Goal: Task Accomplishment & Management: Use online tool/utility

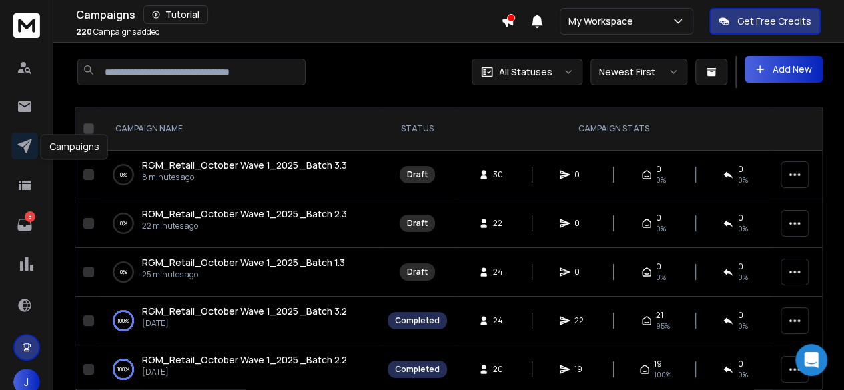
click at [303, 165] on span "RGM_Retail_October Wave 1_2025 _Batch 3.3" at bounding box center [244, 165] width 205 height 13
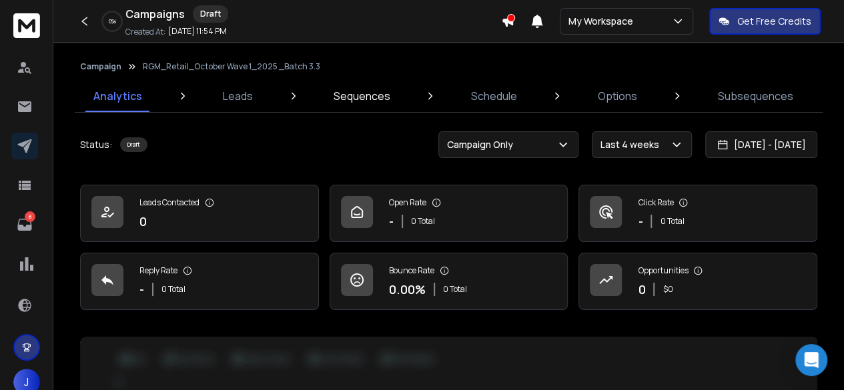
click at [348, 93] on p "Sequences" at bounding box center [362, 96] width 57 height 16
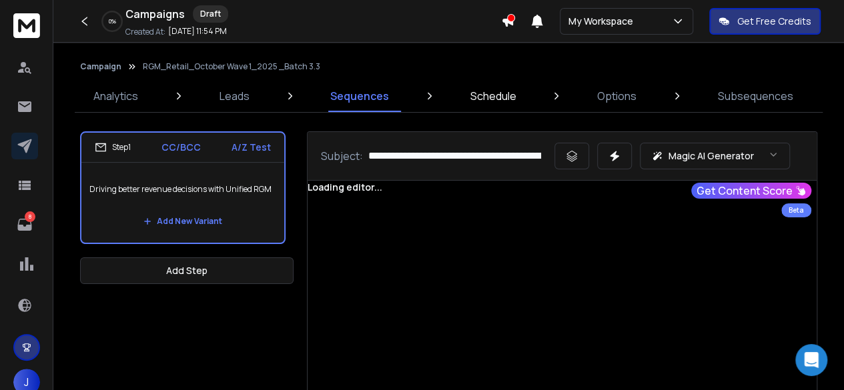
click at [504, 93] on p "Schedule" at bounding box center [493, 96] width 46 height 16
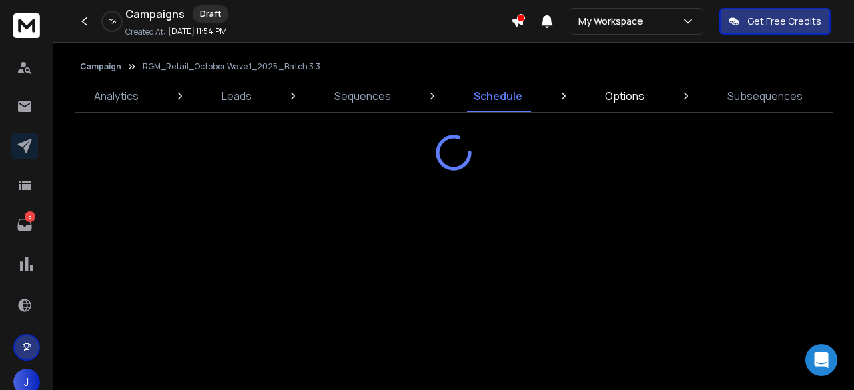
click at [624, 97] on p "Options" at bounding box center [624, 96] width 39 height 16
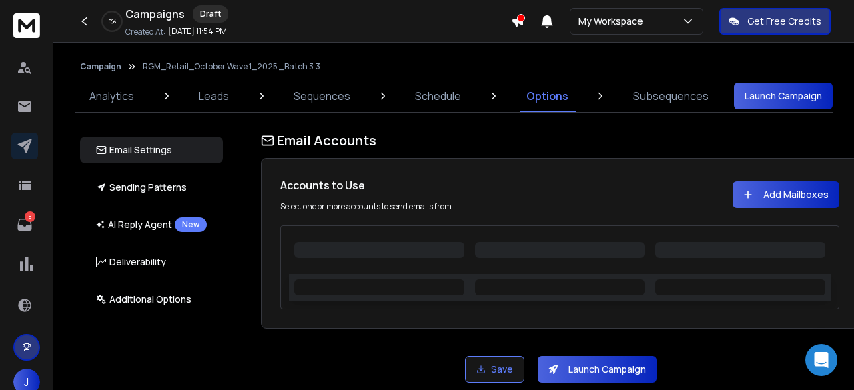
click at [583, 363] on button "Launch Campaign" at bounding box center [597, 369] width 119 height 27
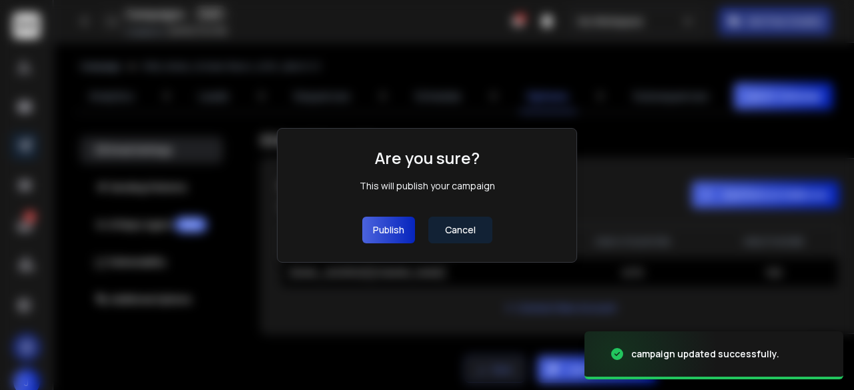
click at [387, 225] on button "Publish" at bounding box center [388, 230] width 53 height 27
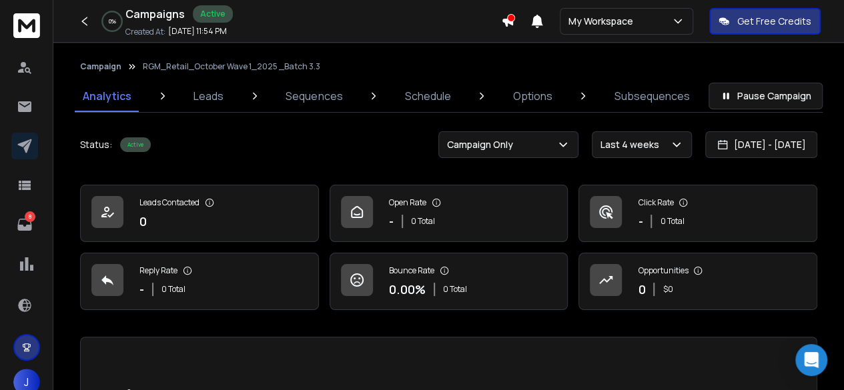
click at [91, 67] on button "Campaign" at bounding box center [100, 66] width 41 height 11
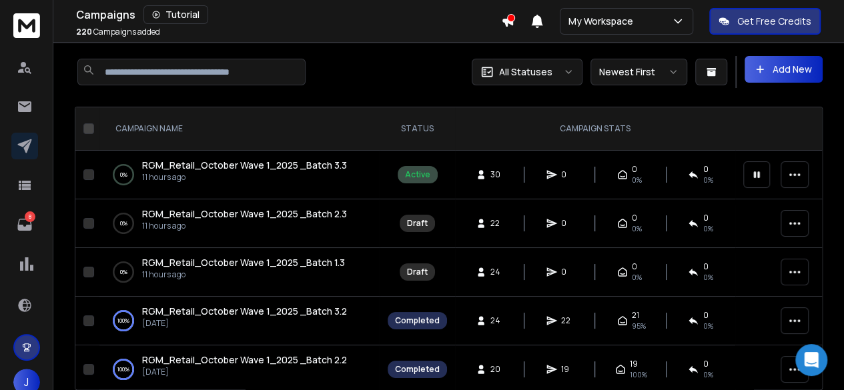
click at [261, 209] on span "RGM_Retail_October Wave 1_2025 _Batch 2.3" at bounding box center [244, 213] width 205 height 13
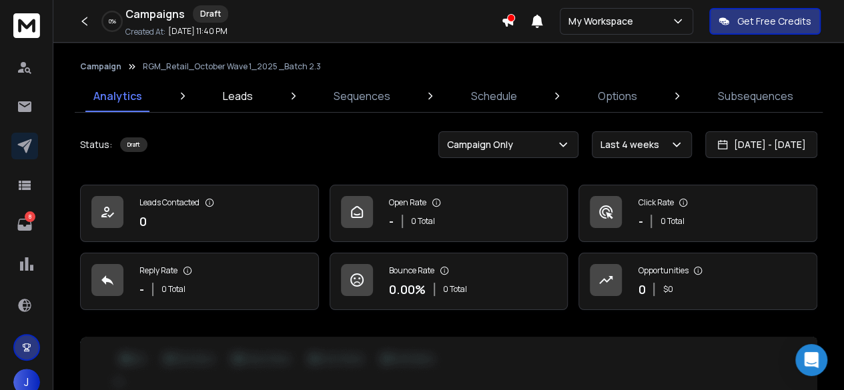
click at [243, 97] on p "Leads" at bounding box center [238, 96] width 30 height 16
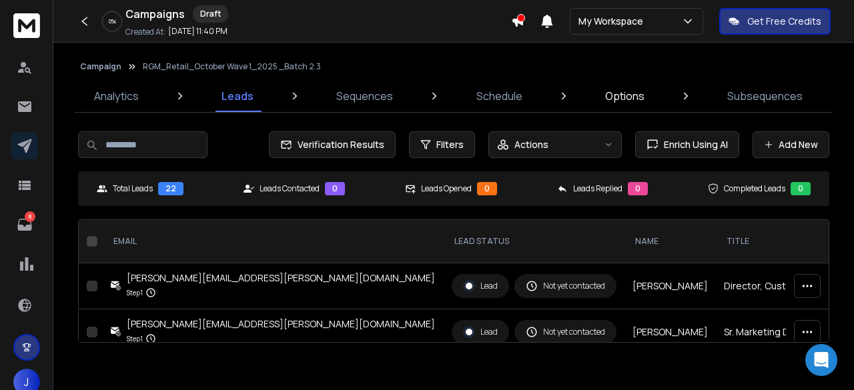
click at [616, 96] on p "Options" at bounding box center [624, 96] width 39 height 16
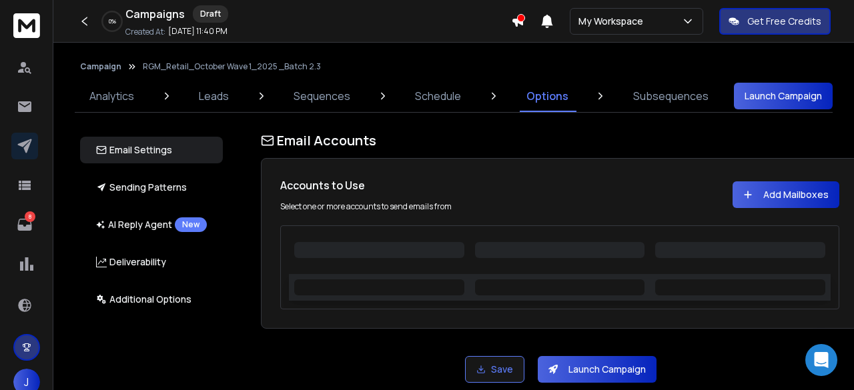
click at [792, 94] on button "Launch Campaign" at bounding box center [783, 96] width 99 height 27
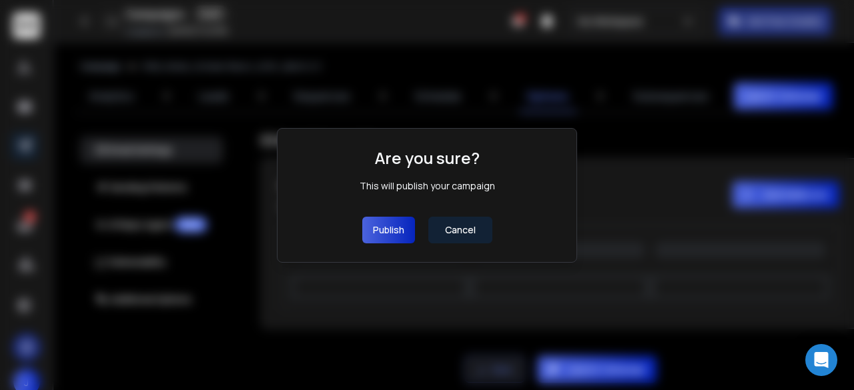
click at [401, 223] on button "Publish" at bounding box center [388, 230] width 53 height 27
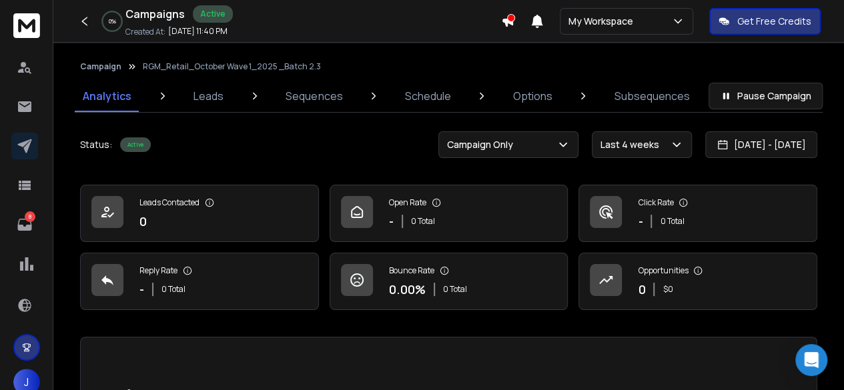
click at [102, 67] on button "Campaign" at bounding box center [100, 66] width 41 height 11
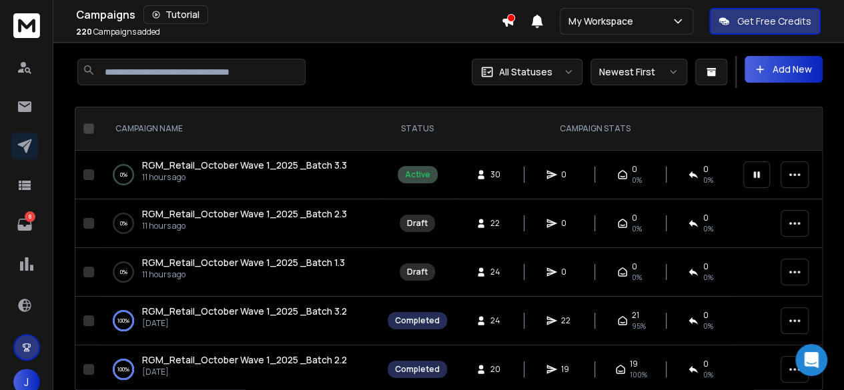
click at [307, 213] on span "RGM_Retail_October Wave 1_2025 _Batch 2.3" at bounding box center [244, 213] width 205 height 13
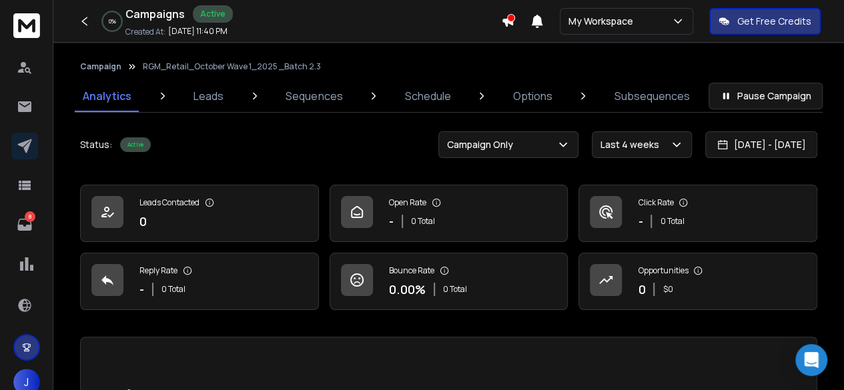
click at [100, 64] on button "Campaign" at bounding box center [100, 66] width 41 height 11
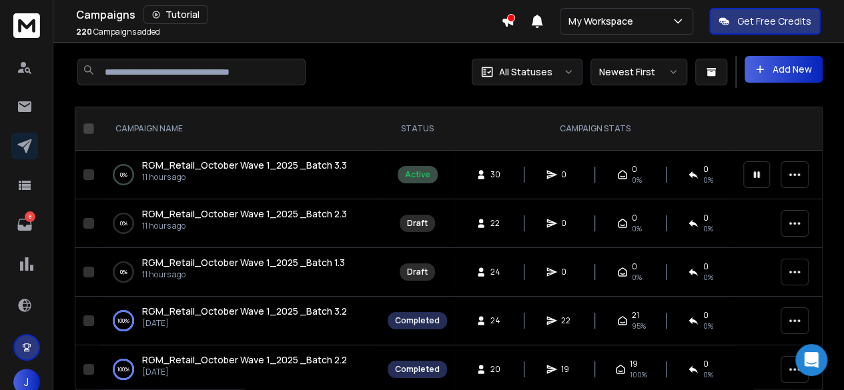
click at [322, 258] on span "RGM_Retail_October Wave 1_2025 _Batch 1.3" at bounding box center [243, 262] width 203 height 13
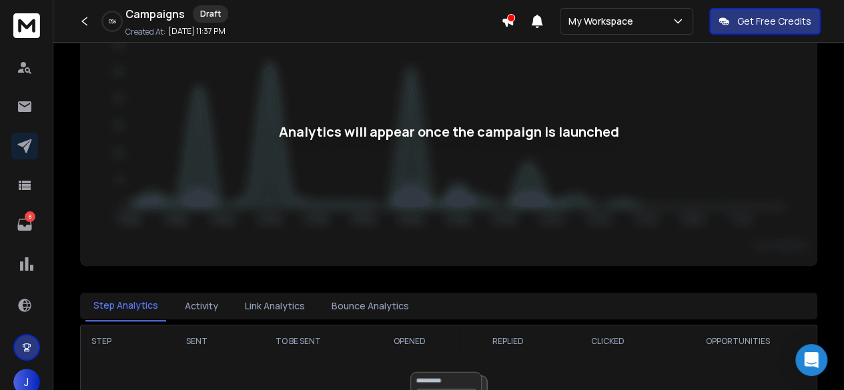
scroll to position [41, 0]
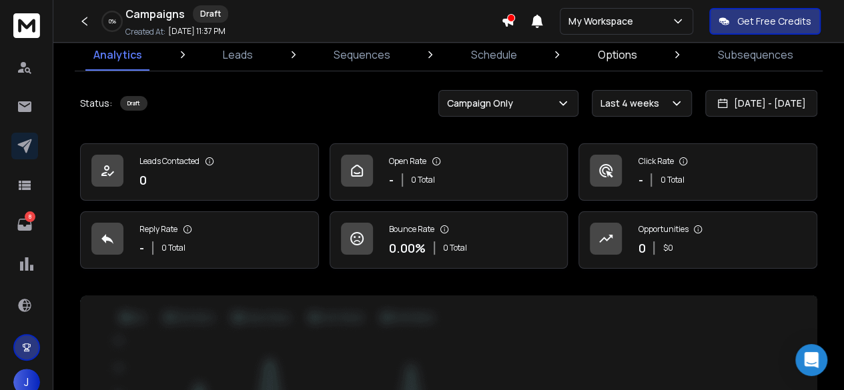
click at [640, 58] on link "Options" at bounding box center [617, 55] width 55 height 32
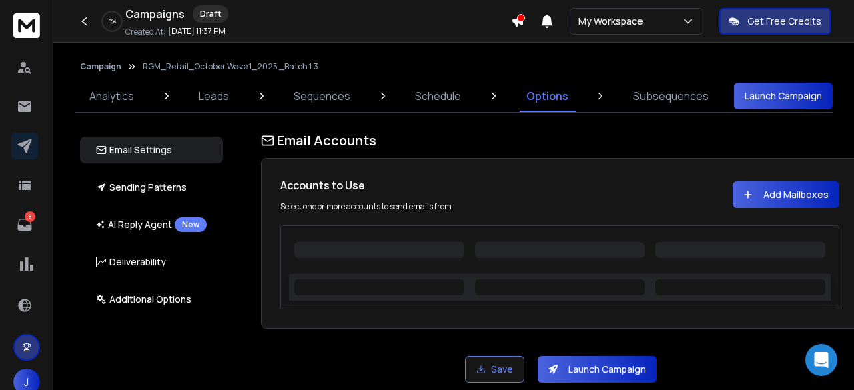
click at [572, 368] on button "Launch Campaign" at bounding box center [597, 369] width 119 height 27
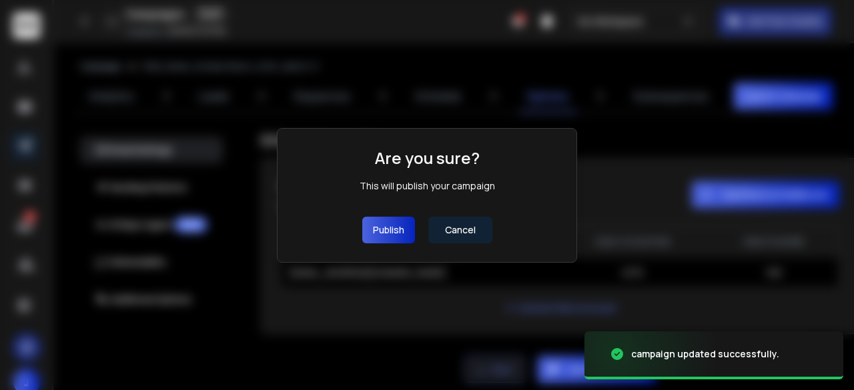
click at [380, 214] on div "Are you sure? This will publish your campaign Publish Cancel" at bounding box center [427, 195] width 262 height 96
click at [380, 231] on button "Publish" at bounding box center [388, 230] width 53 height 27
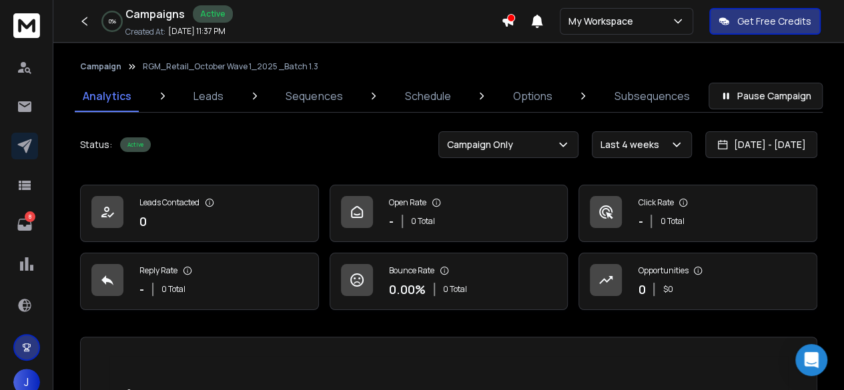
click at [95, 67] on button "Campaign" at bounding box center [100, 66] width 41 height 11
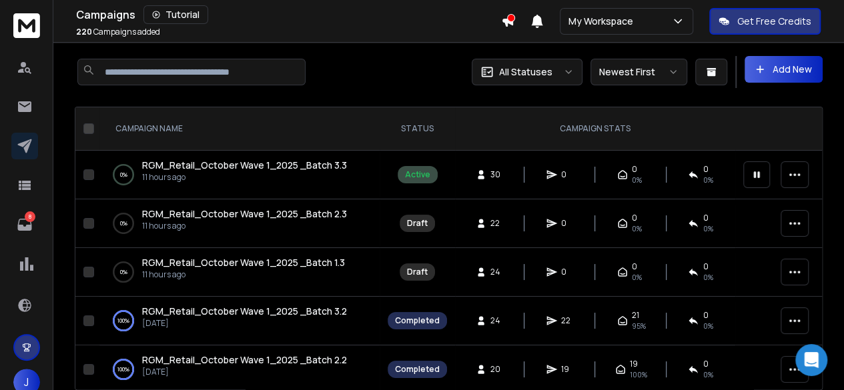
click at [788, 221] on icon "button" at bounding box center [794, 223] width 13 height 13
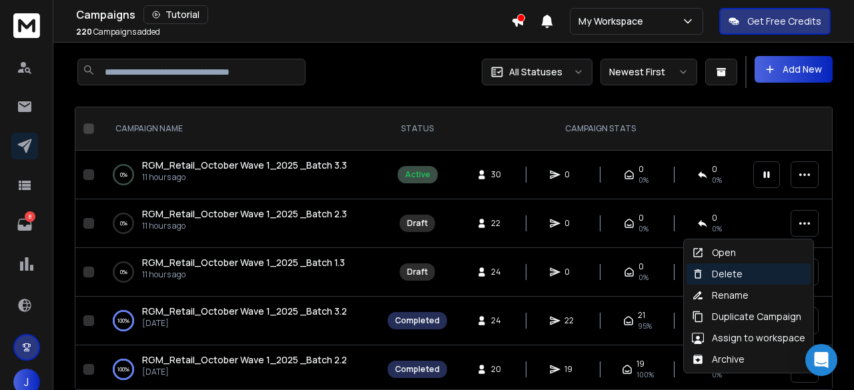
click at [834, 239] on div "Campaigns 220 Campaigns Added All Statuses Newest First Add New CAMPAIGN NAME S…" at bounding box center [453, 251] width 801 height 417
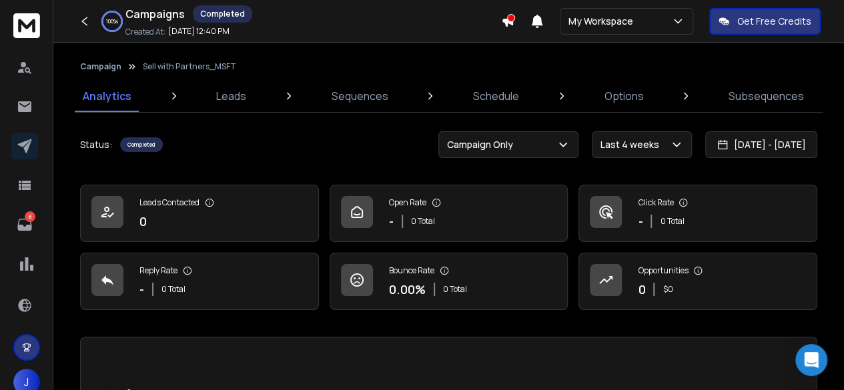
click at [105, 69] on button "Campaign" at bounding box center [100, 66] width 41 height 11
